Goal: Information Seeking & Learning: Check status

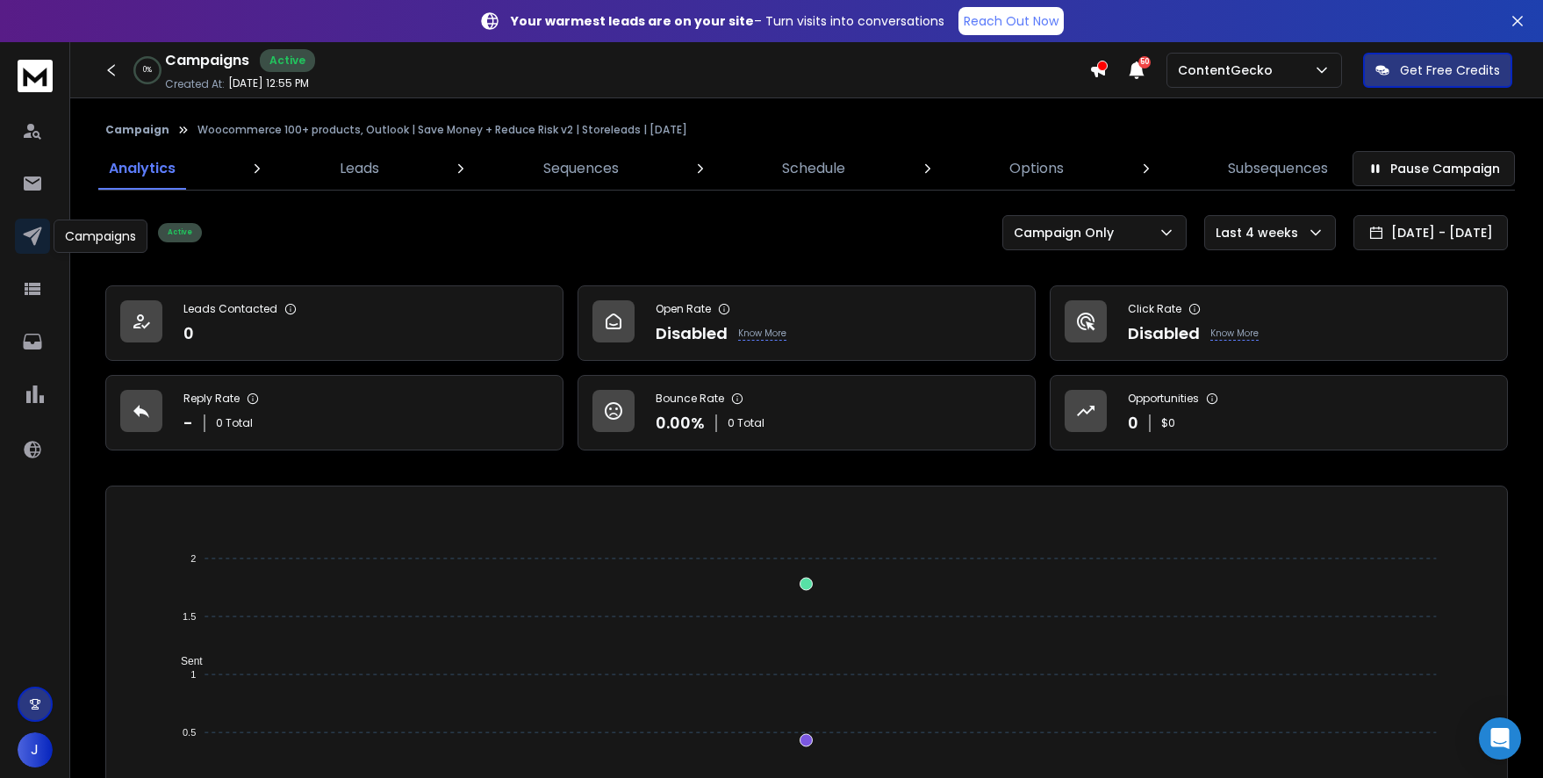
click at [31, 229] on icon at bounding box center [32, 236] width 21 height 21
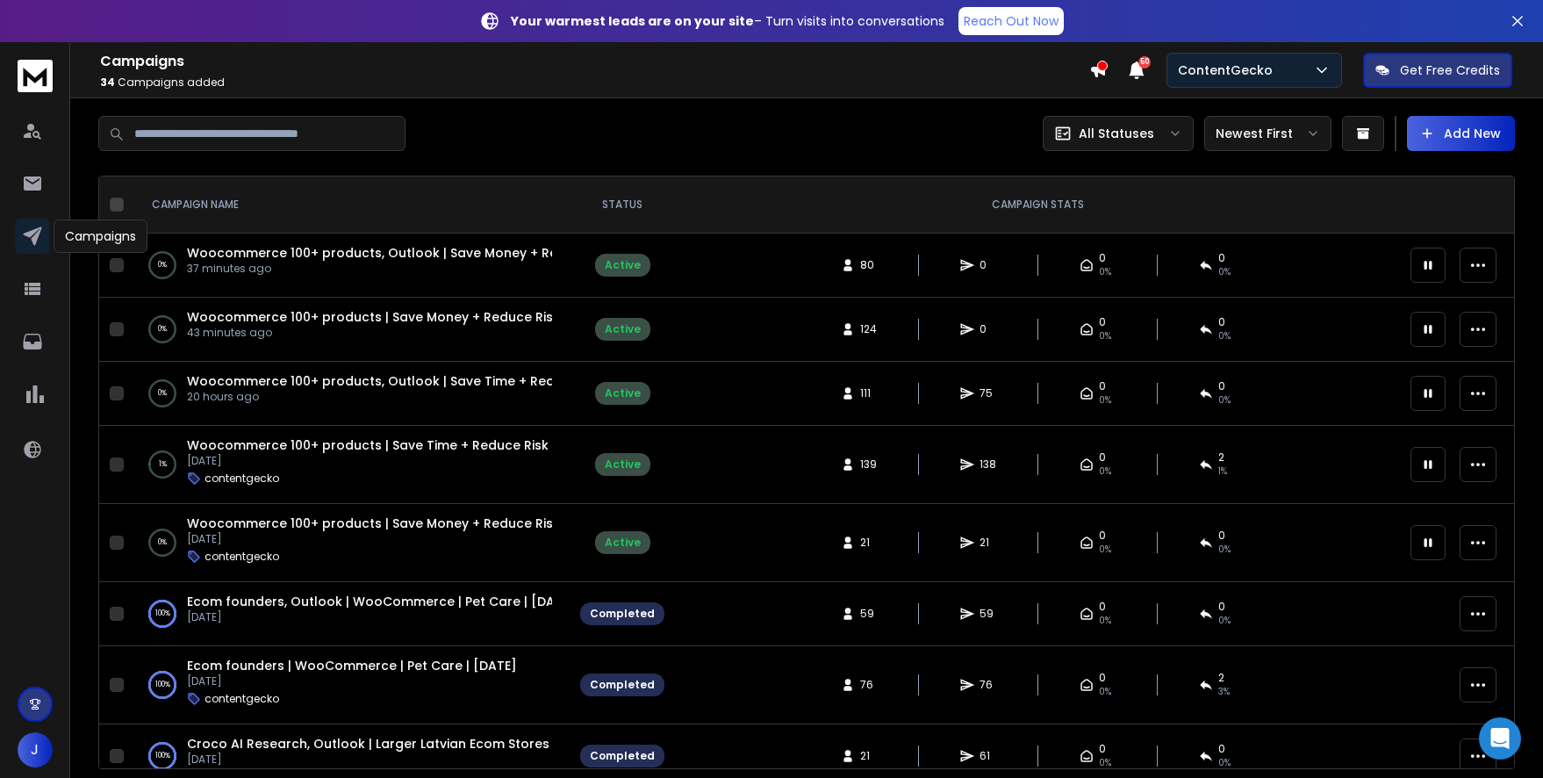
click at [1207, 54] on button "ContentGecko" at bounding box center [1254, 70] width 176 height 35
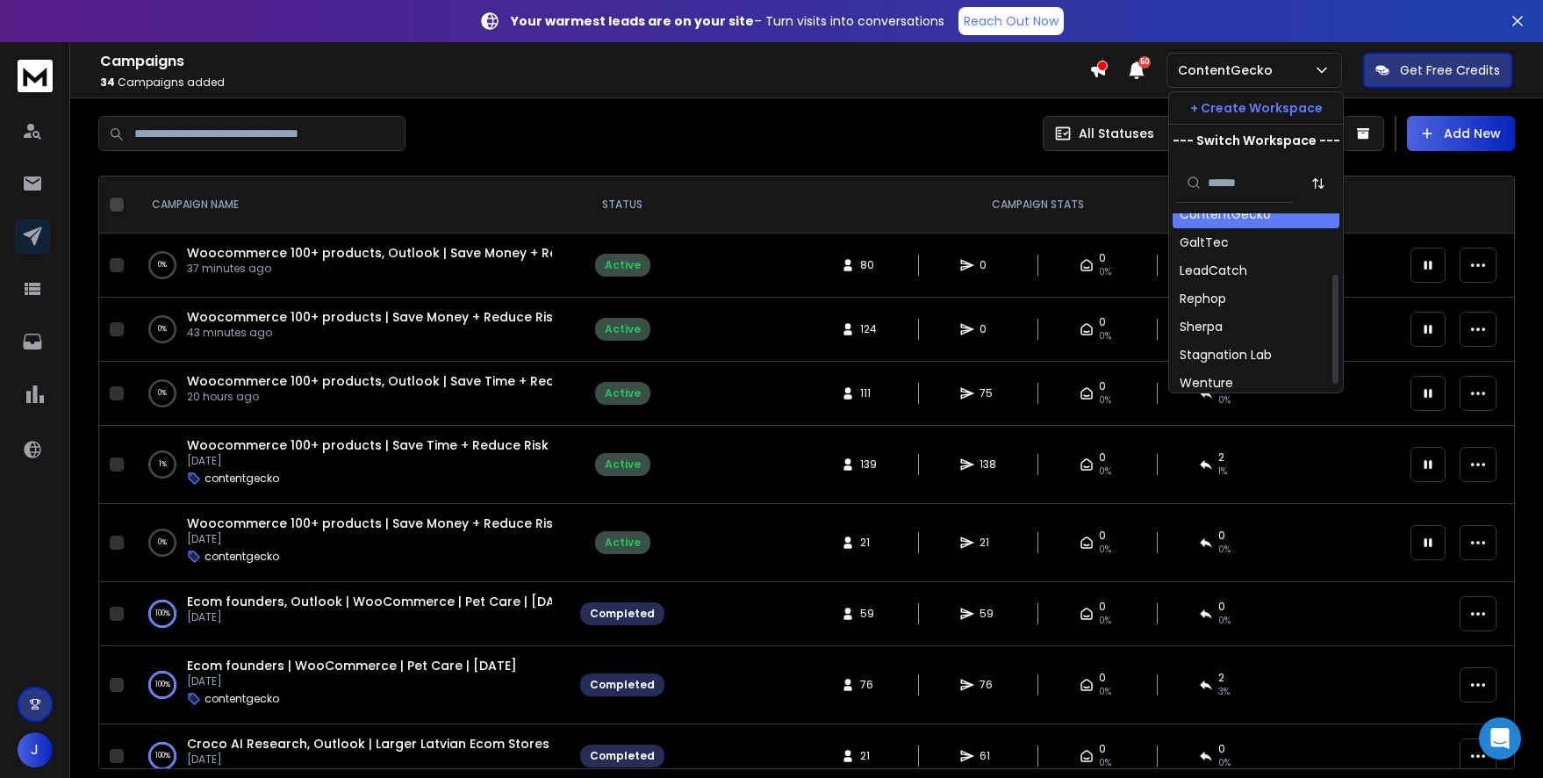
scroll to position [105, 0]
click at [1244, 376] on div "Wenture" at bounding box center [1255, 375] width 167 height 28
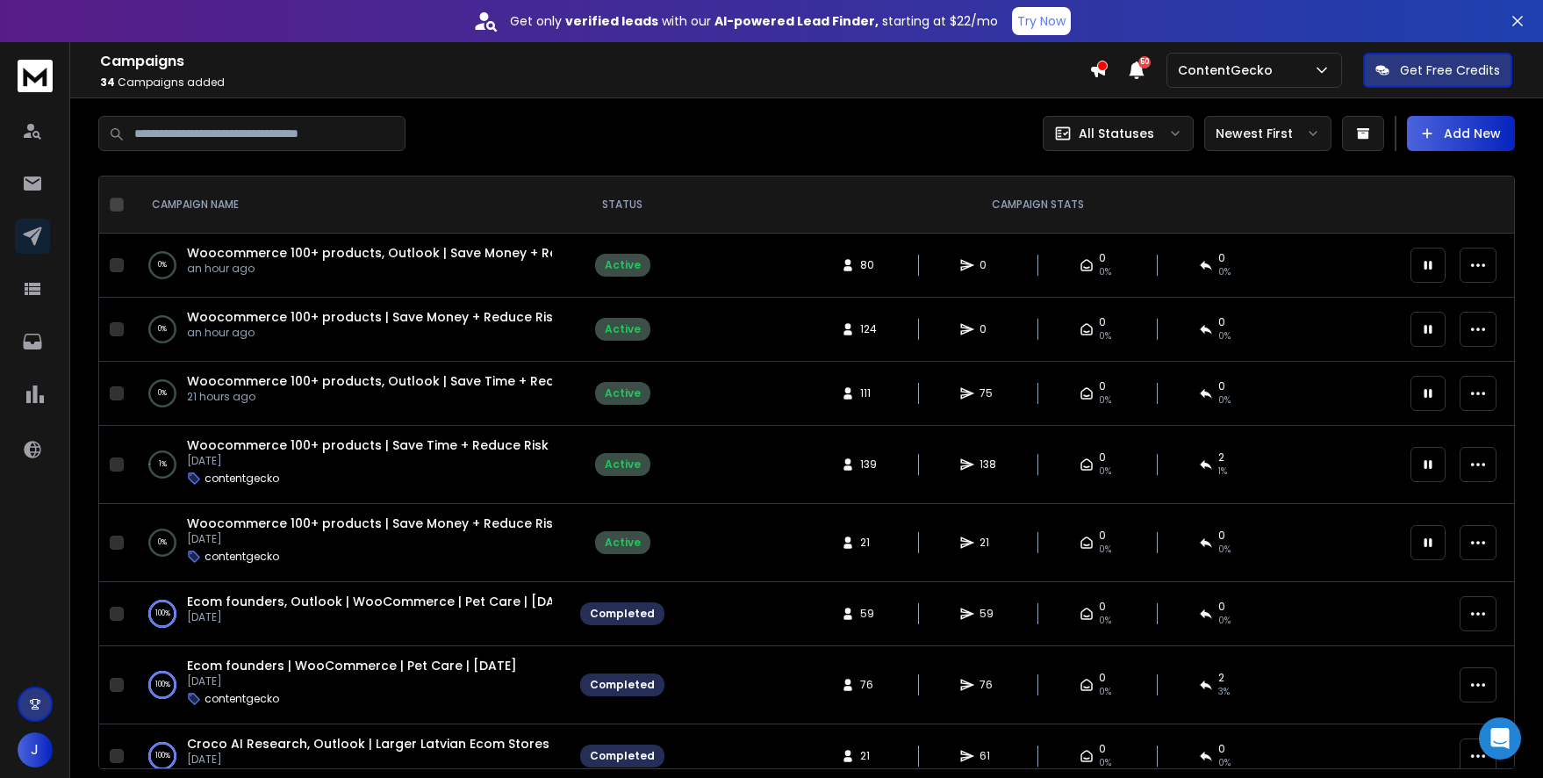
scroll to position [21, 0]
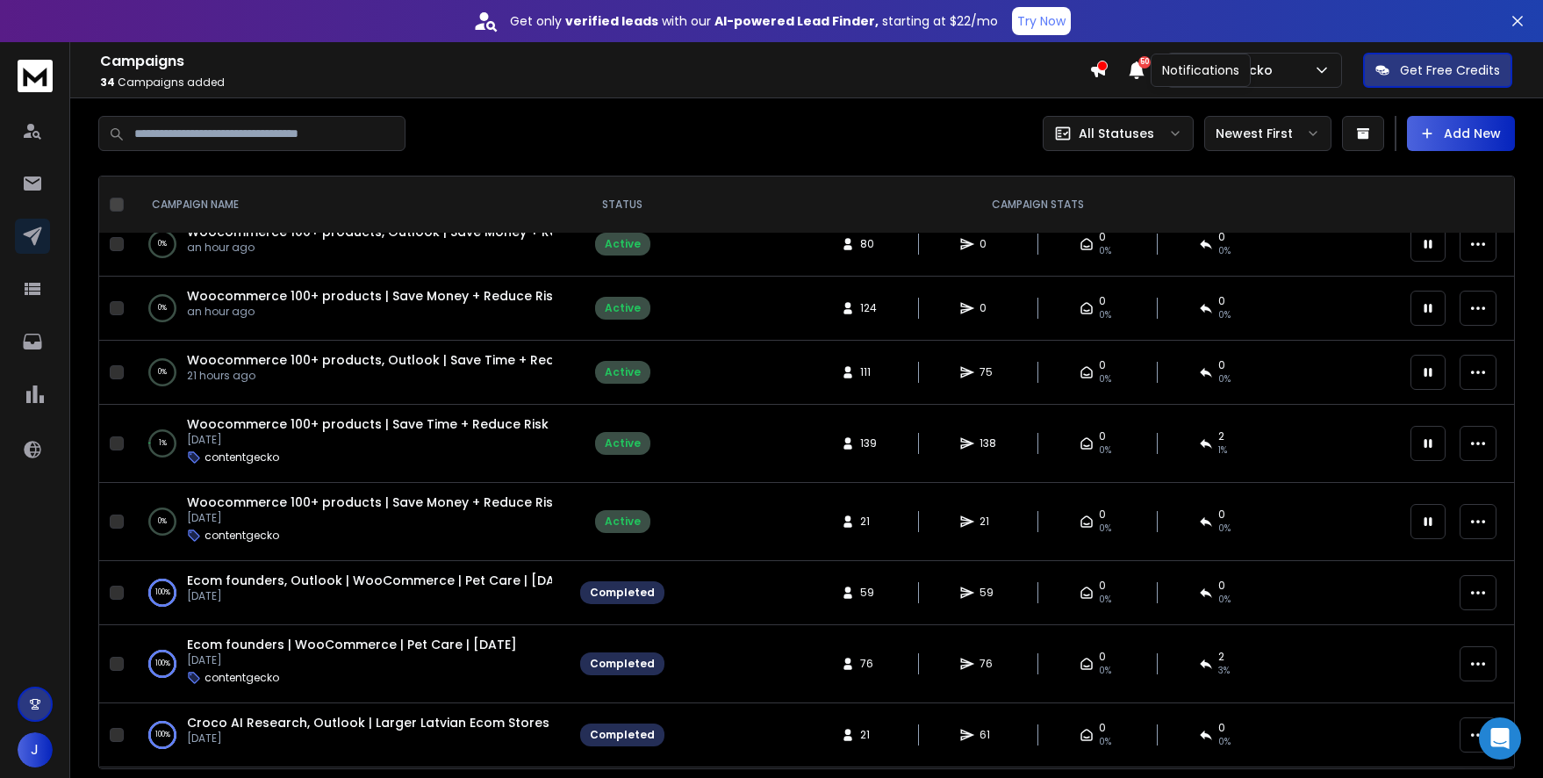
click at [1217, 69] on div "Notifications" at bounding box center [1201, 70] width 100 height 33
click at [1279, 71] on div "ContentGecko" at bounding box center [1254, 70] width 153 height 18
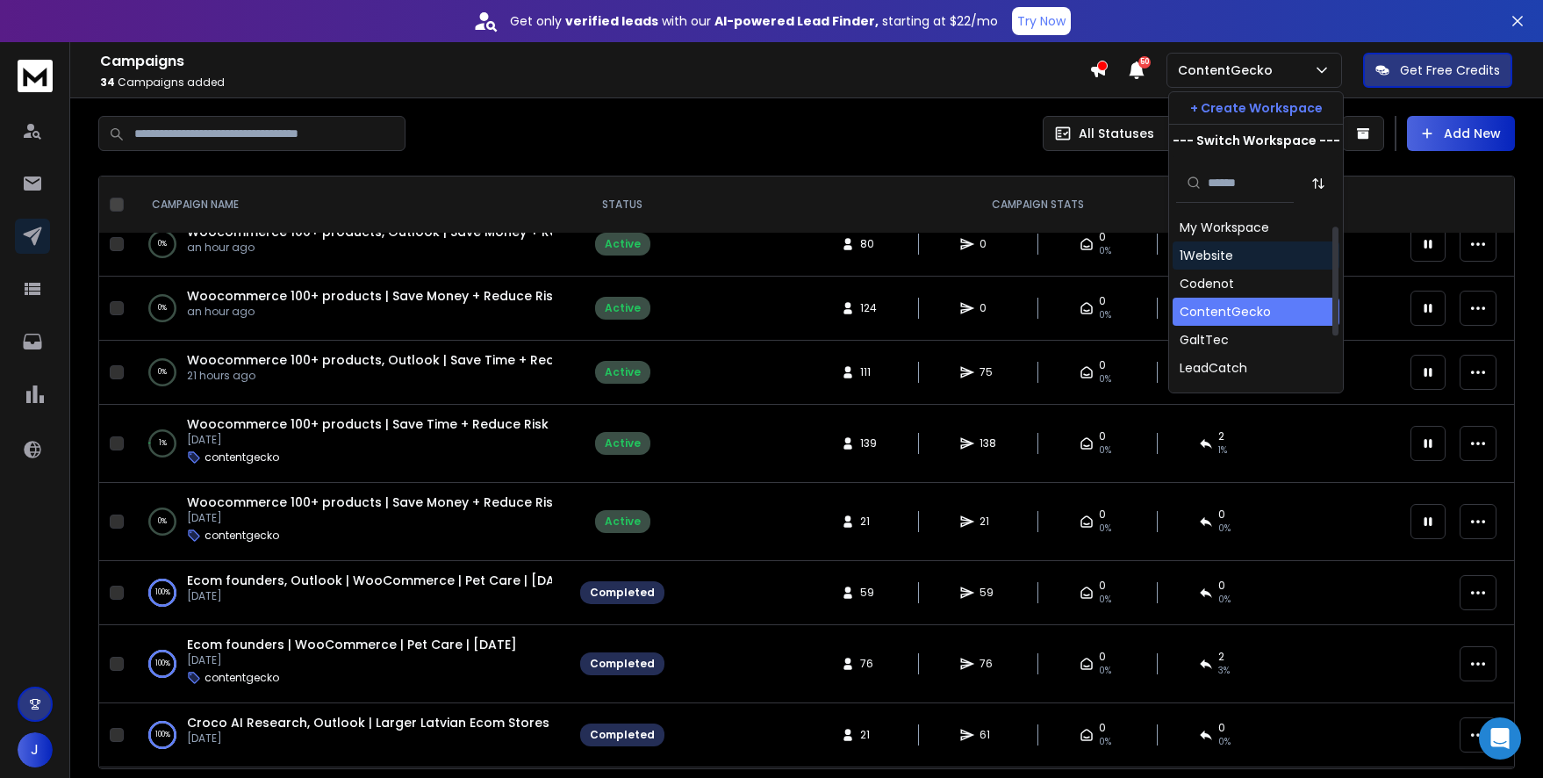
scroll to position [105, 0]
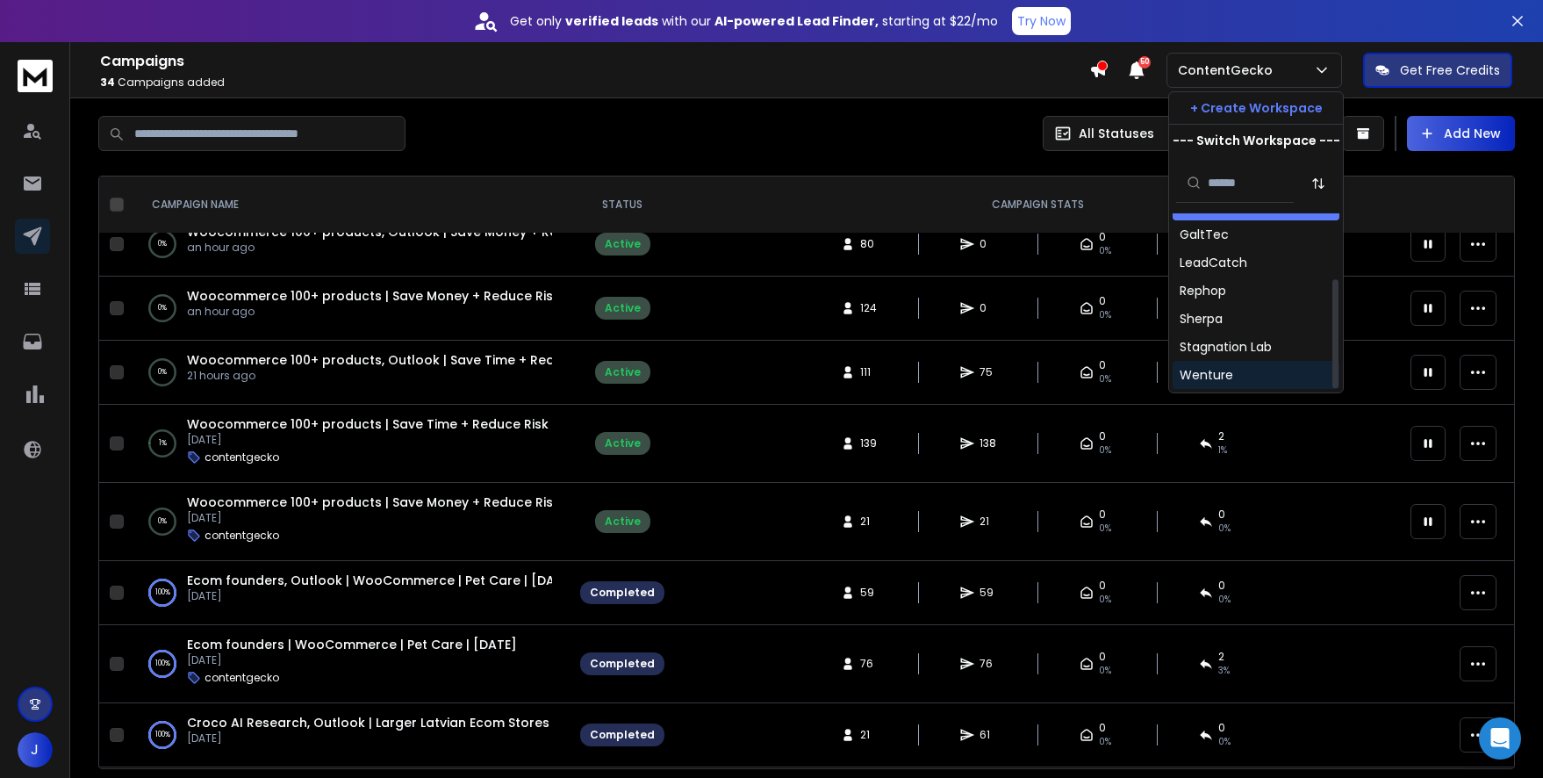
click at [1223, 368] on div "Wenture" at bounding box center [1207, 375] width 54 height 18
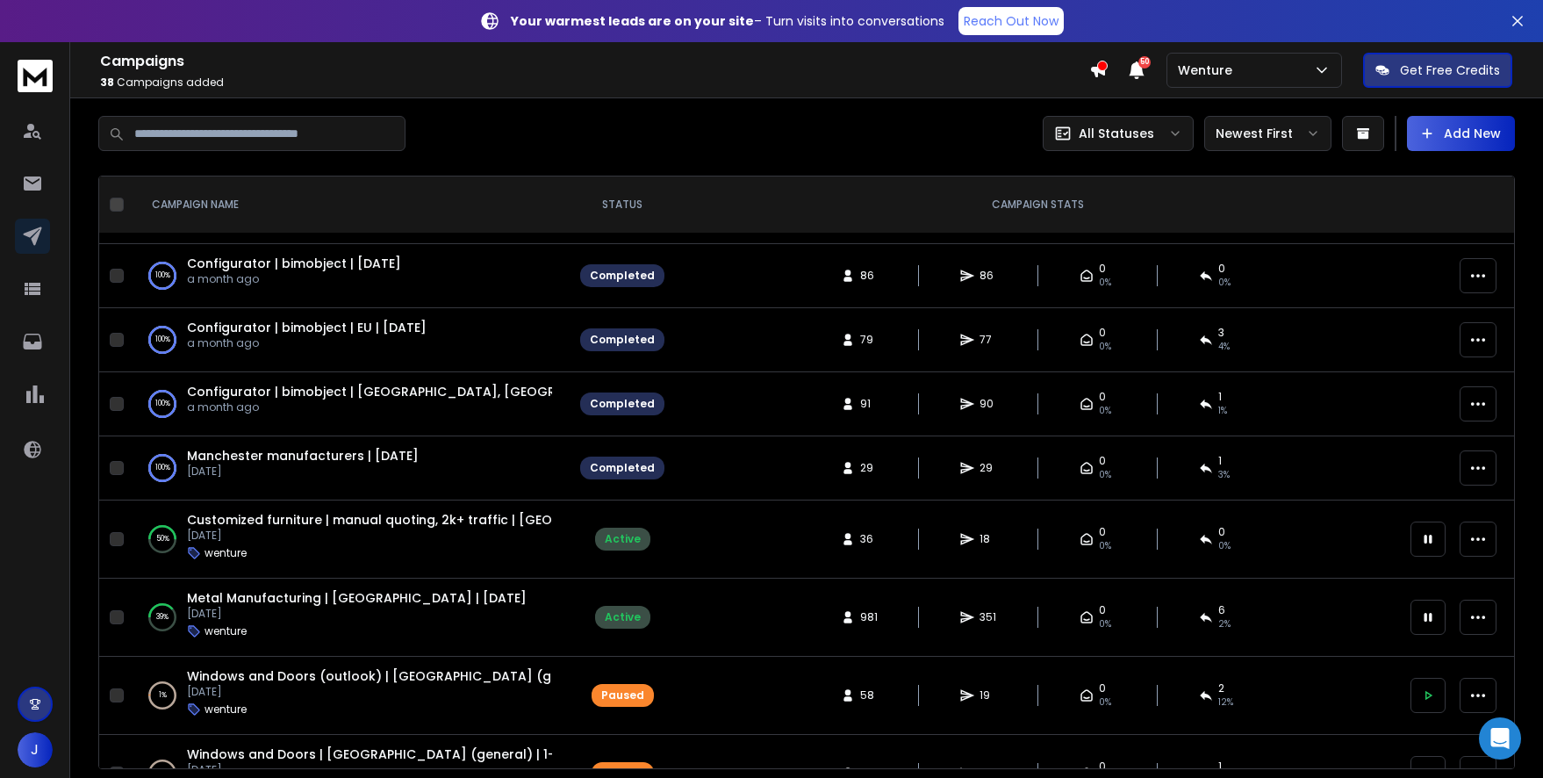
scroll to position [409, 0]
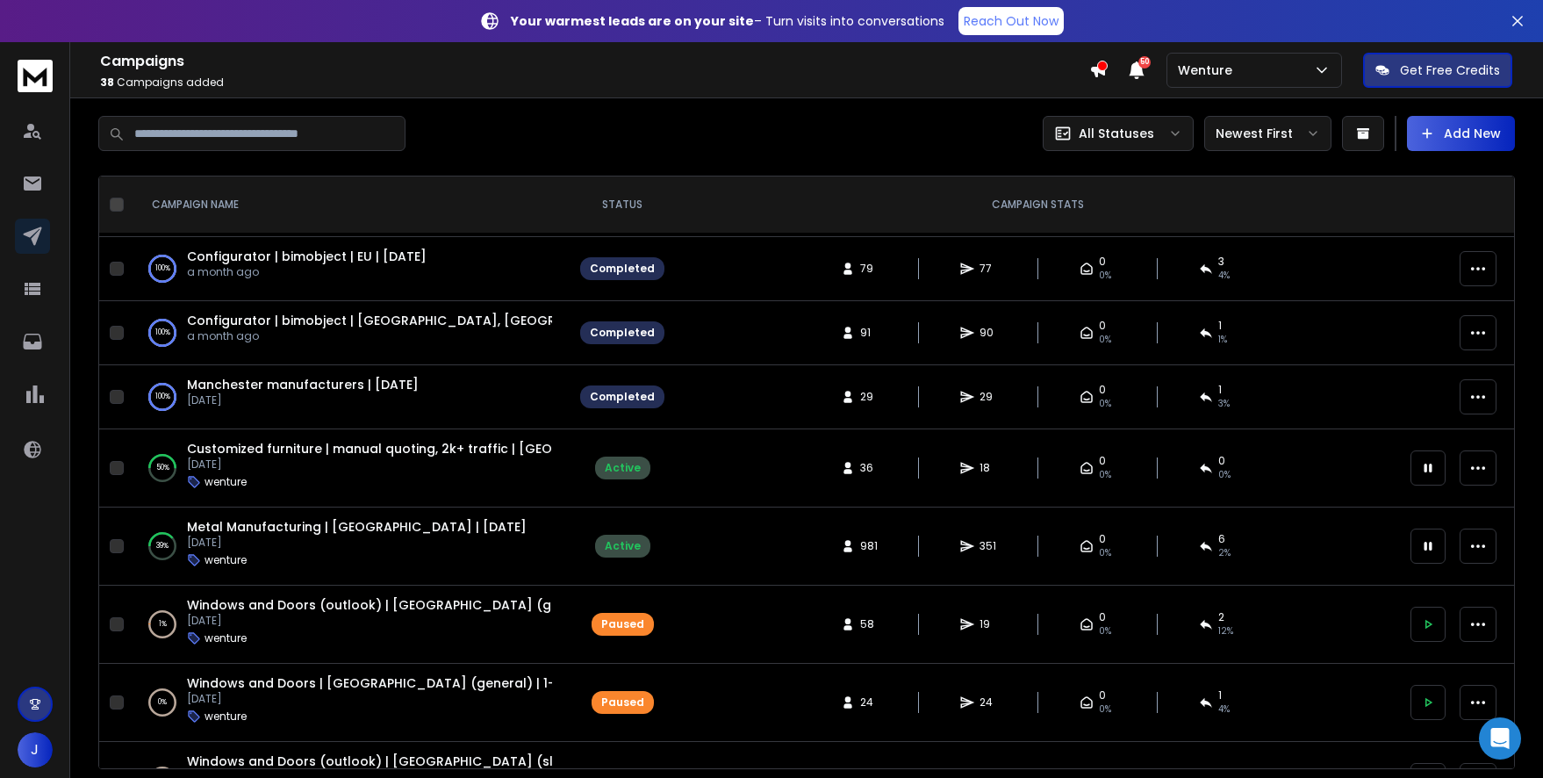
click at [469, 529] on span "Metal Manufacturing | [GEOGRAPHIC_DATA] | [DATE]" at bounding box center [357, 527] width 340 height 18
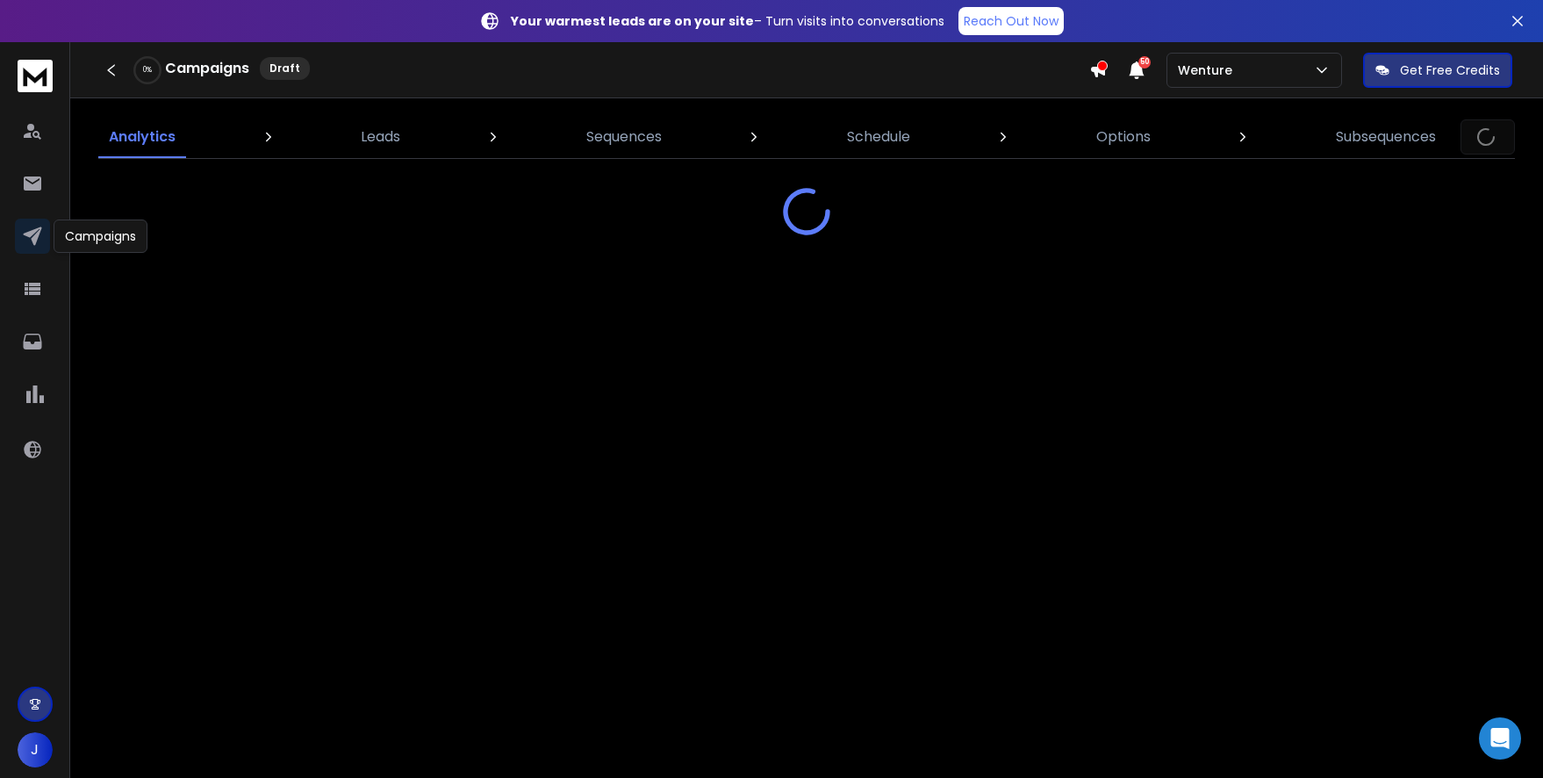
click at [35, 233] on icon at bounding box center [32, 235] width 18 height 18
